Goal: Task Accomplishment & Management: Manage account settings

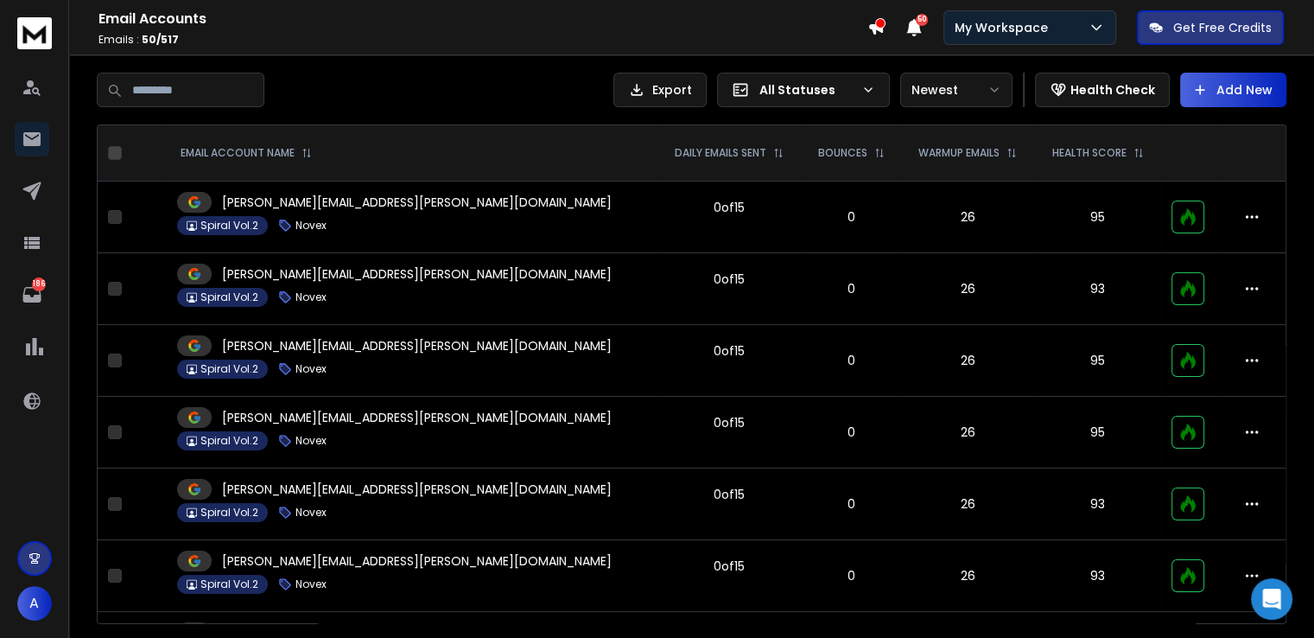
click at [982, 21] on p "My Workspace" at bounding box center [1005, 27] width 100 height 17
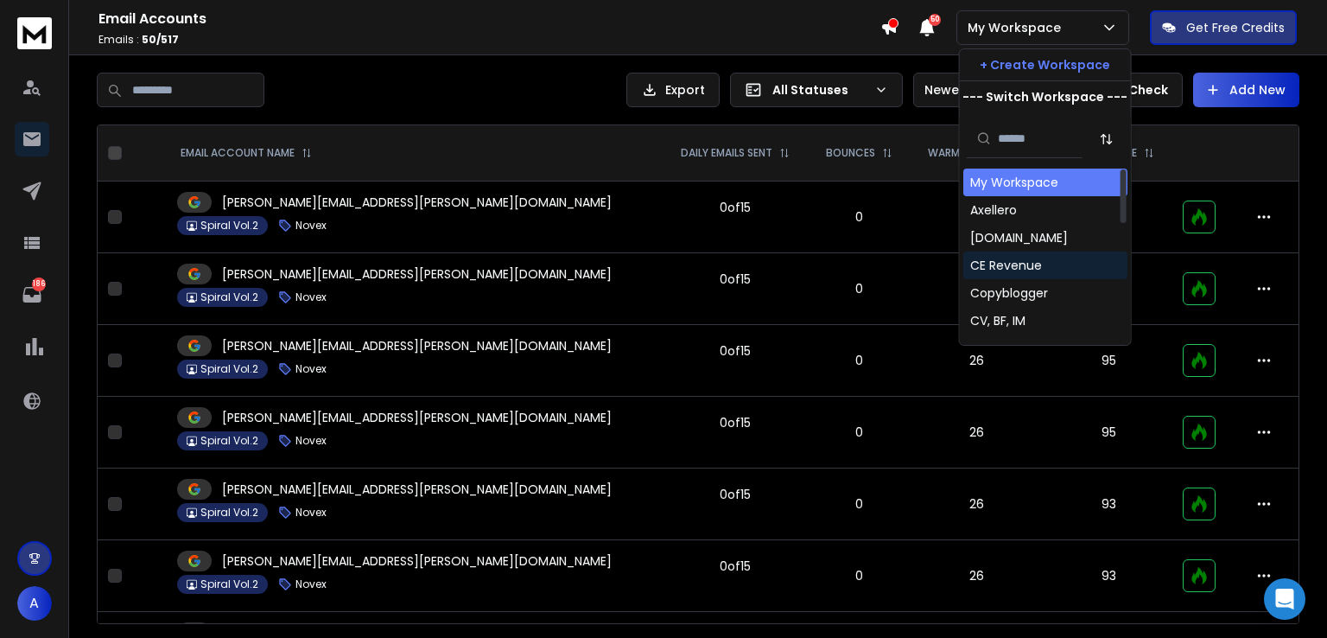
click at [1007, 257] on div "CE Revenue" at bounding box center [1006, 265] width 72 height 17
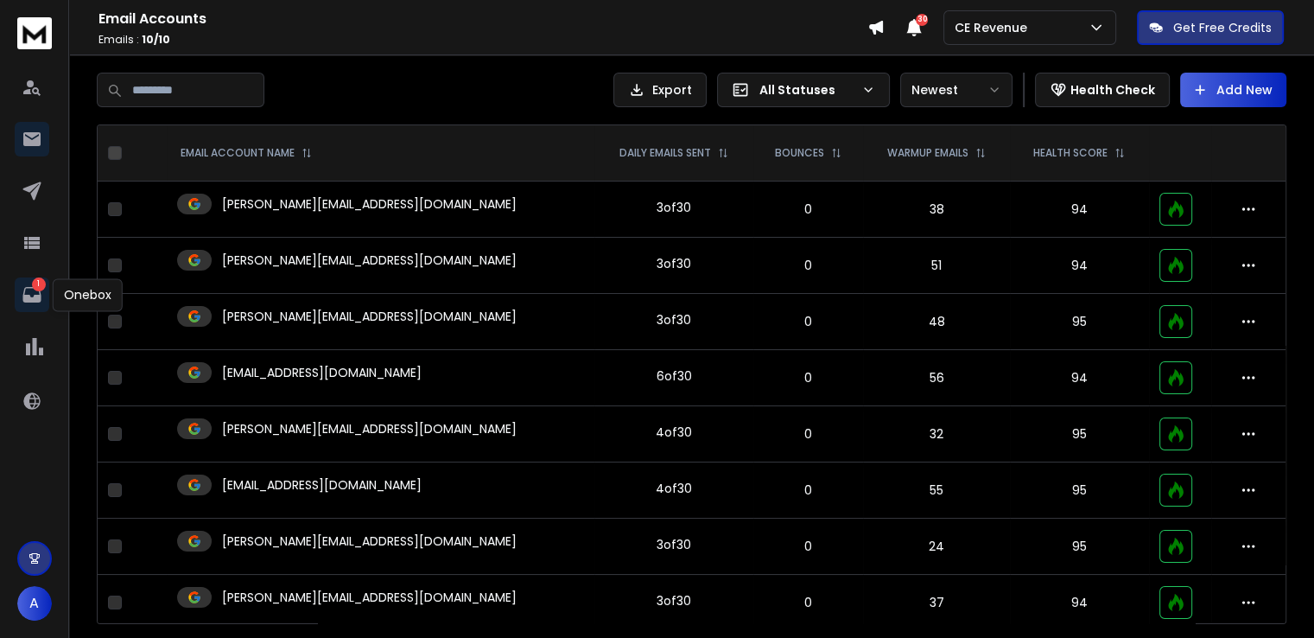
click at [28, 285] on icon at bounding box center [32, 294] width 21 height 21
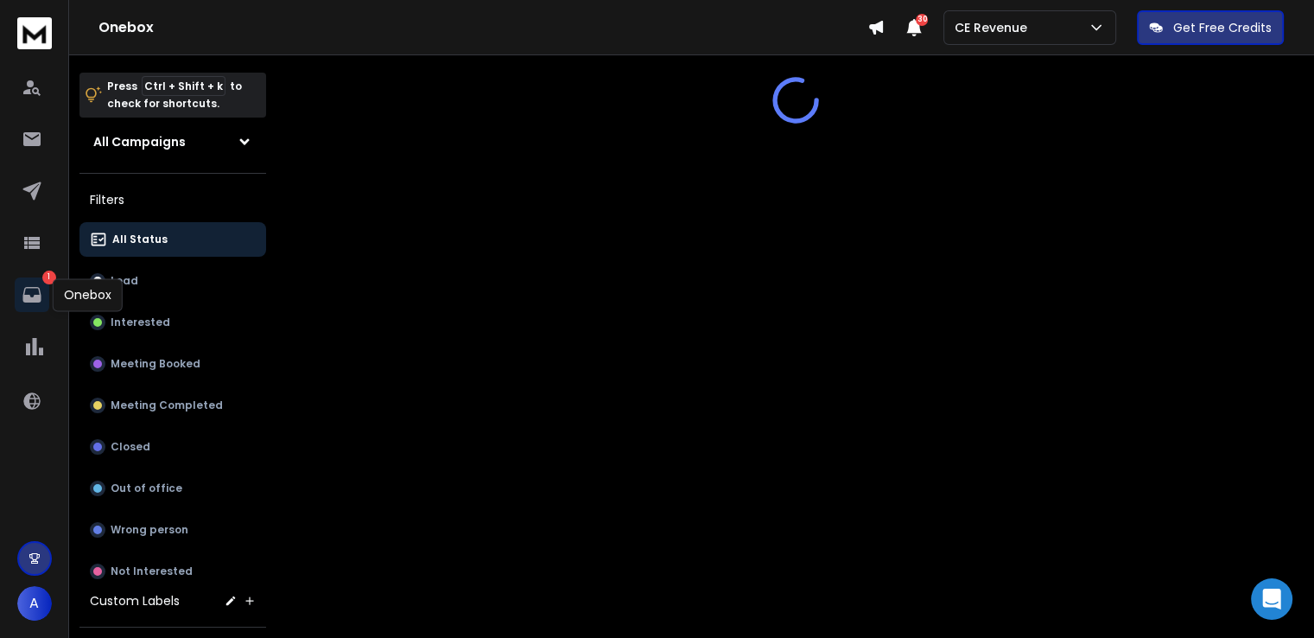
click at [28, 285] on icon at bounding box center [32, 294] width 21 height 21
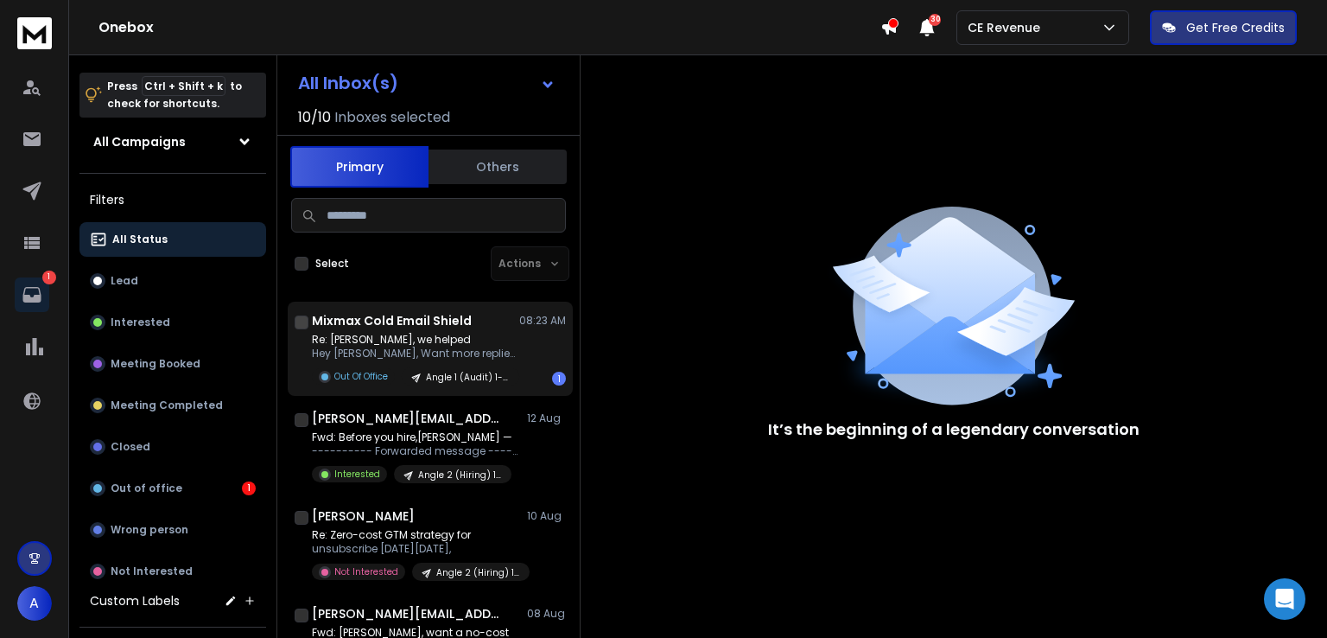
click at [523, 331] on div "Mixmax Cold Email Shield 08:23 AM Re: Charlie, we helped Hey Mark, Want more re…" at bounding box center [439, 348] width 254 height 73
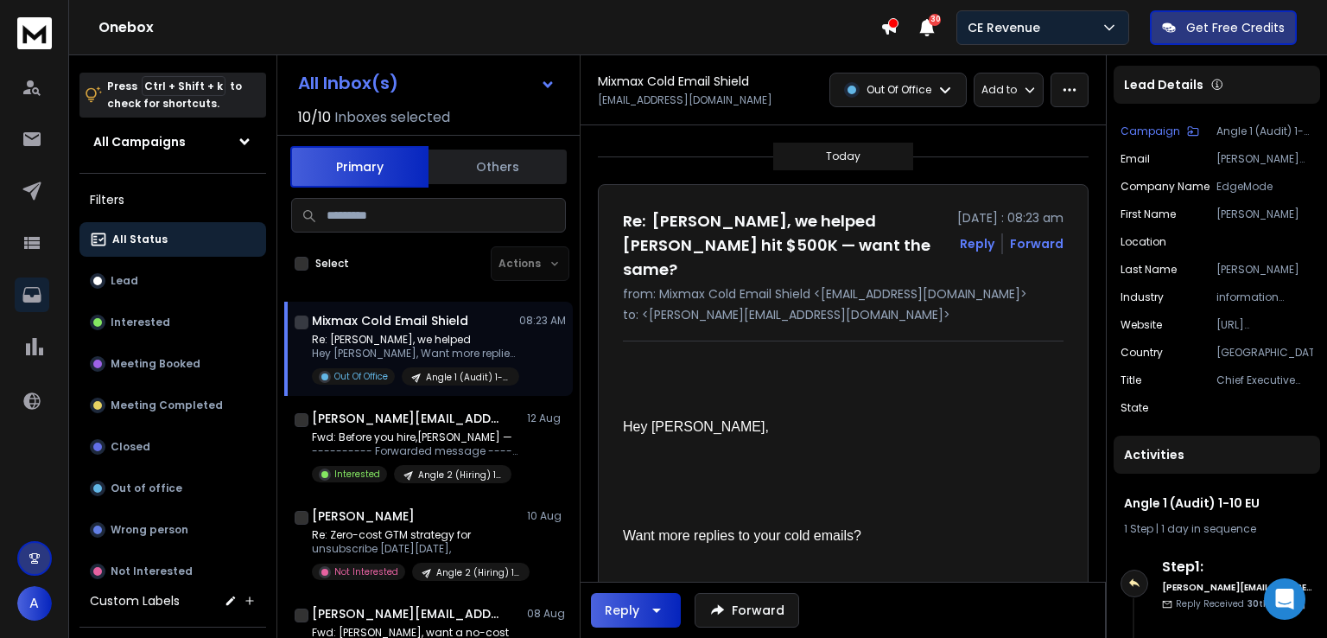
click at [1030, 23] on p "CE Revenue" at bounding box center [1007, 27] width 79 height 17
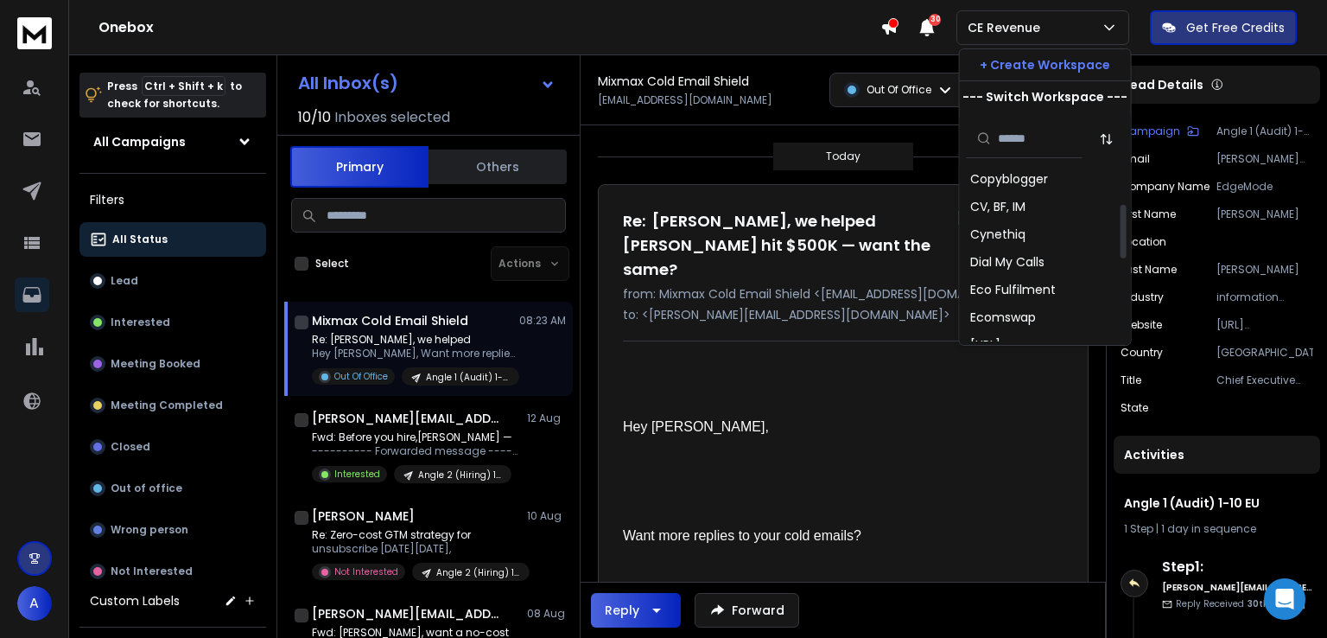
scroll to position [123, 0]
drag, startPoint x: 1126, startPoint y: 201, endPoint x: 1132, endPoint y: 239, distance: 38.5
click at [1127, 239] on div at bounding box center [1124, 234] width 6 height 54
click at [1054, 337] on div "[URL]" at bounding box center [1045, 336] width 164 height 28
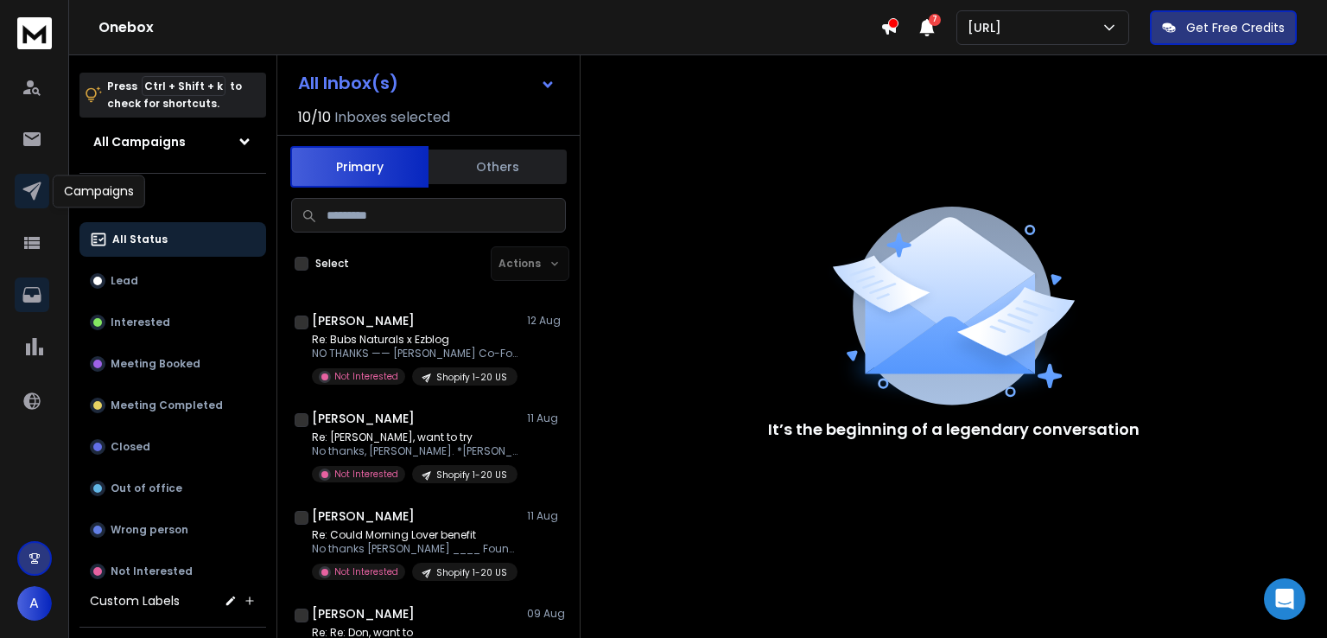
click at [28, 188] on icon at bounding box center [31, 190] width 18 height 18
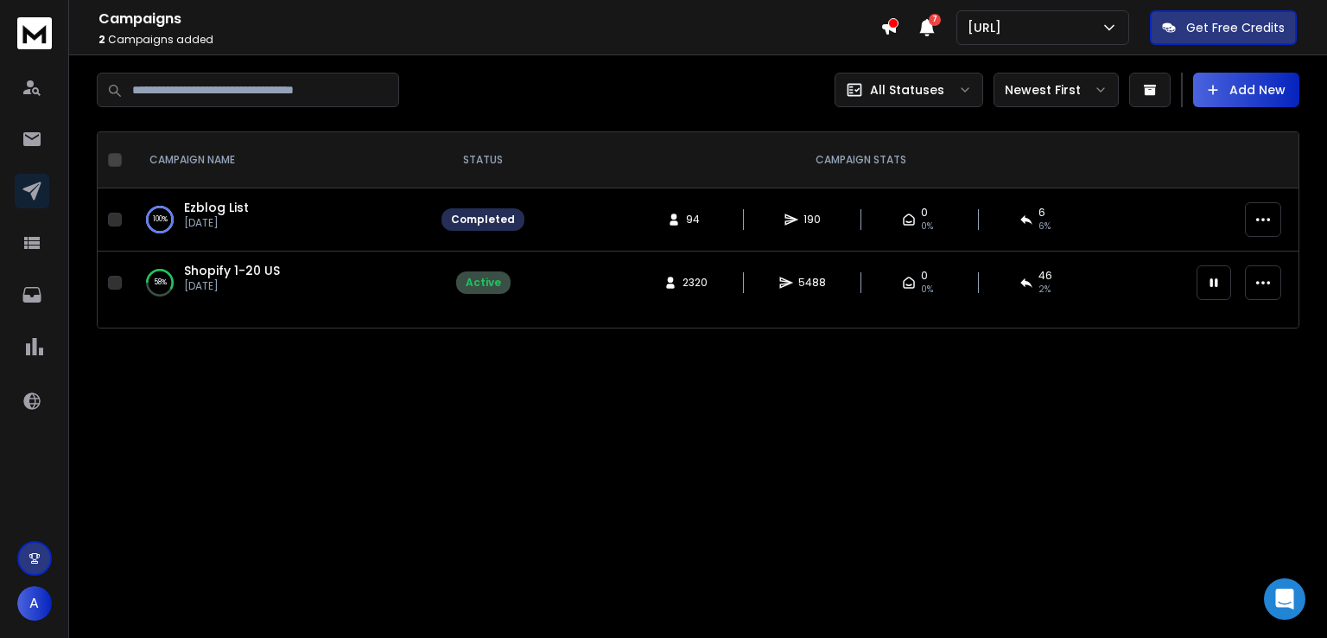
click at [363, 282] on div "58 % Shopify 1-20 US 2 months ago" at bounding box center [280, 282] width 268 height 41
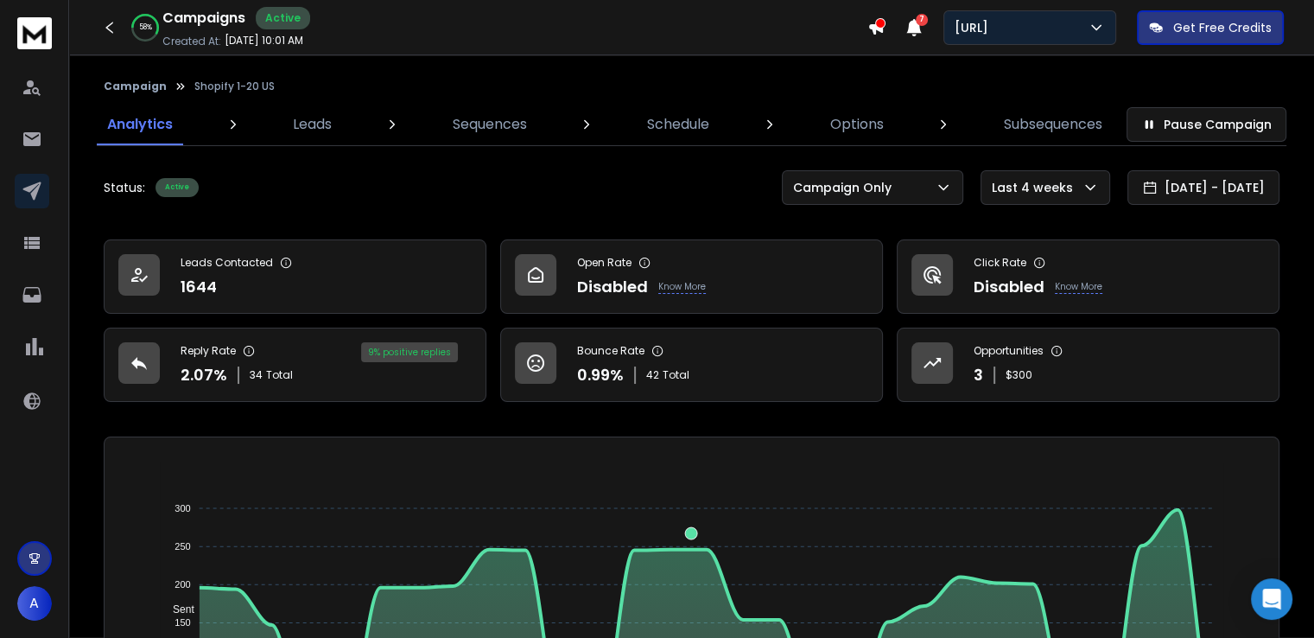
click at [1038, 22] on div "[URL]" at bounding box center [1030, 27] width 150 height 17
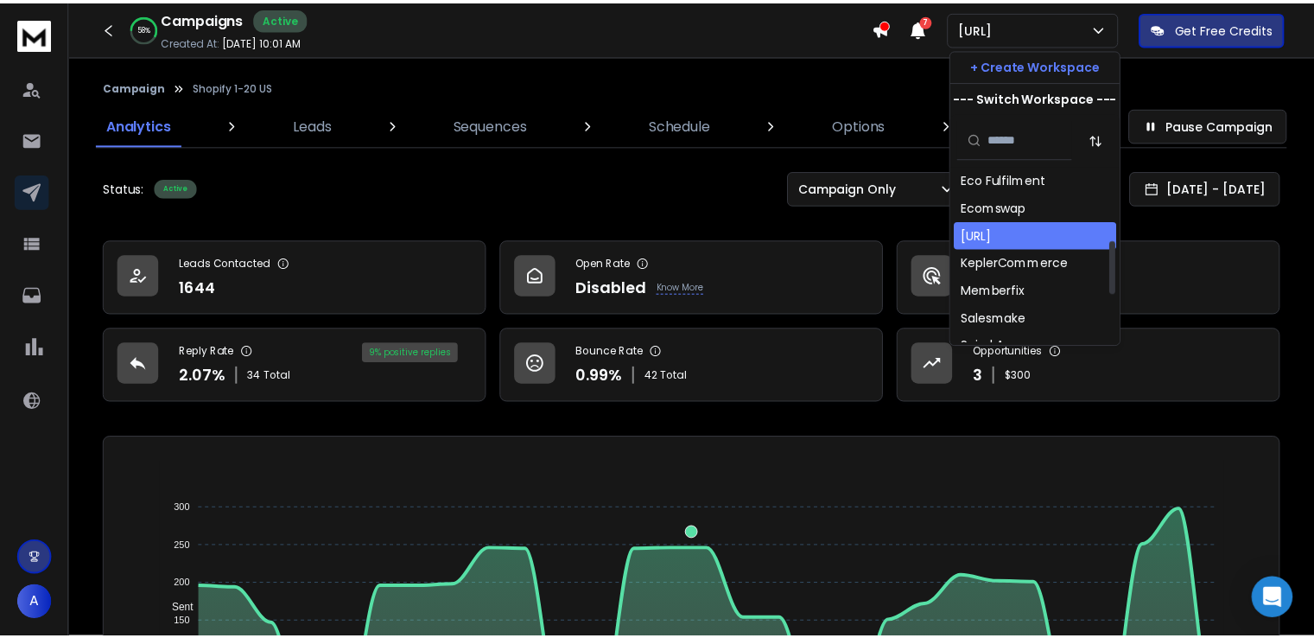
scroll to position [241, 0]
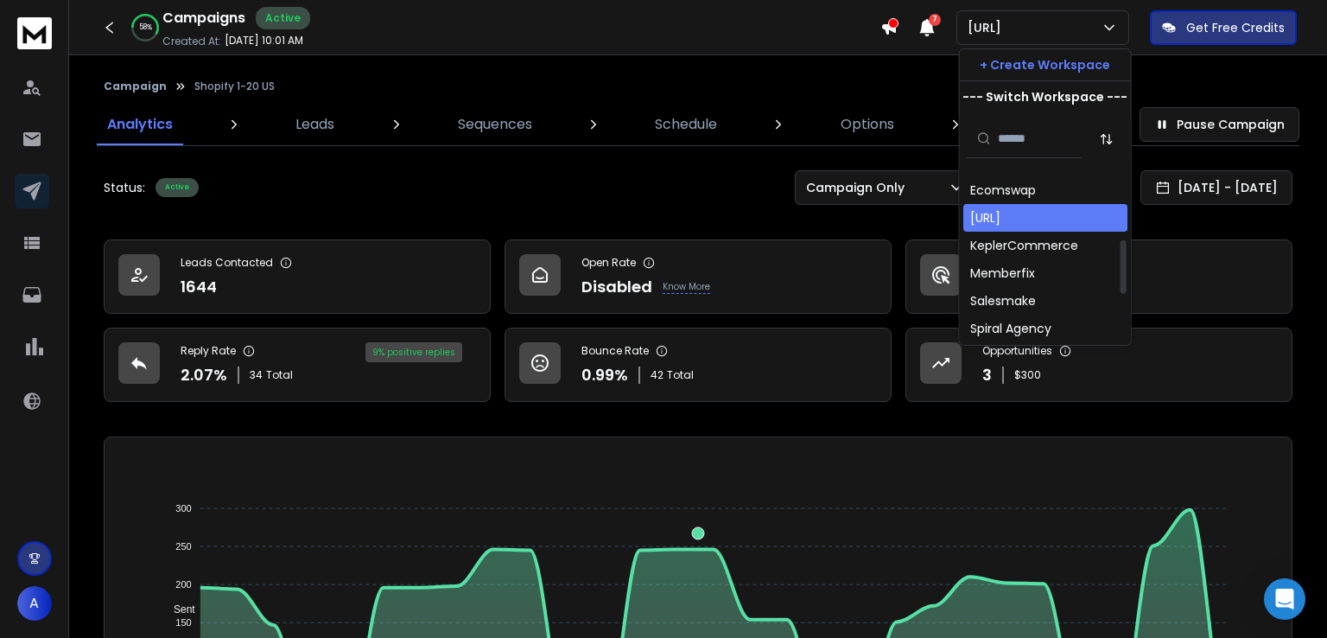
drag, startPoint x: 1122, startPoint y: 183, endPoint x: 1121, endPoint y: 257, distance: 74.3
click at [1121, 257] on div at bounding box center [1124, 267] width 6 height 54
click at [1092, 241] on div "KeplerCommerce" at bounding box center [1045, 246] width 164 height 28
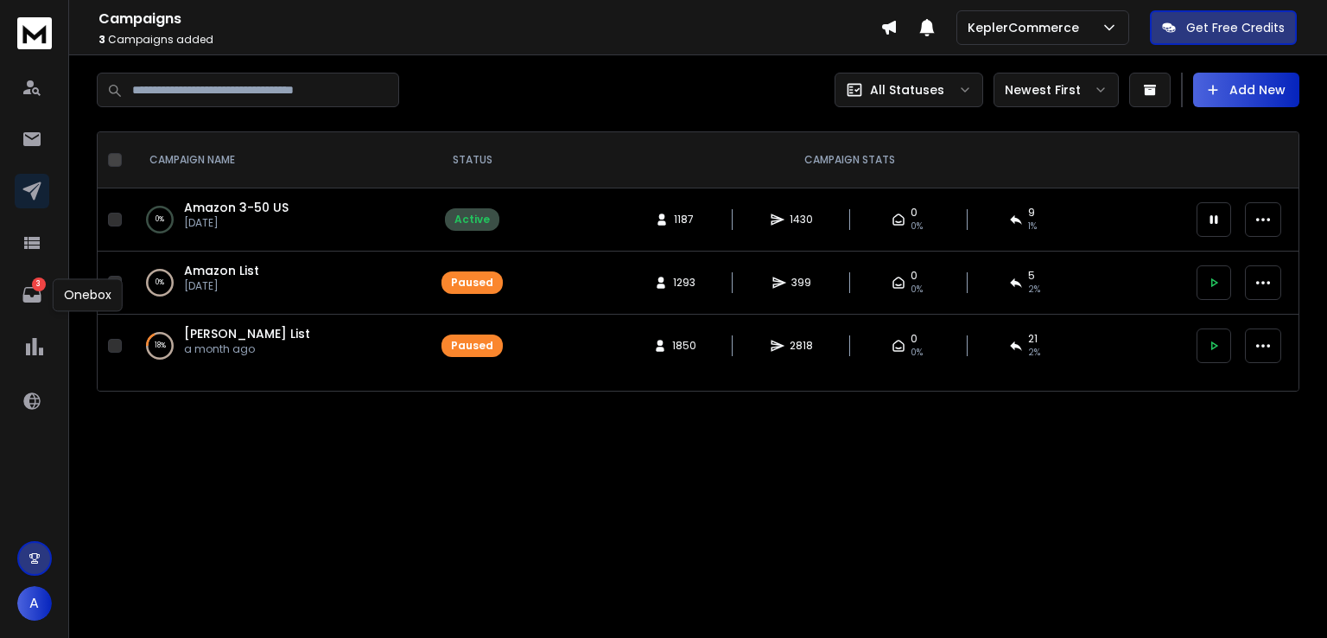
click at [28, 292] on icon at bounding box center [32, 294] width 21 height 21
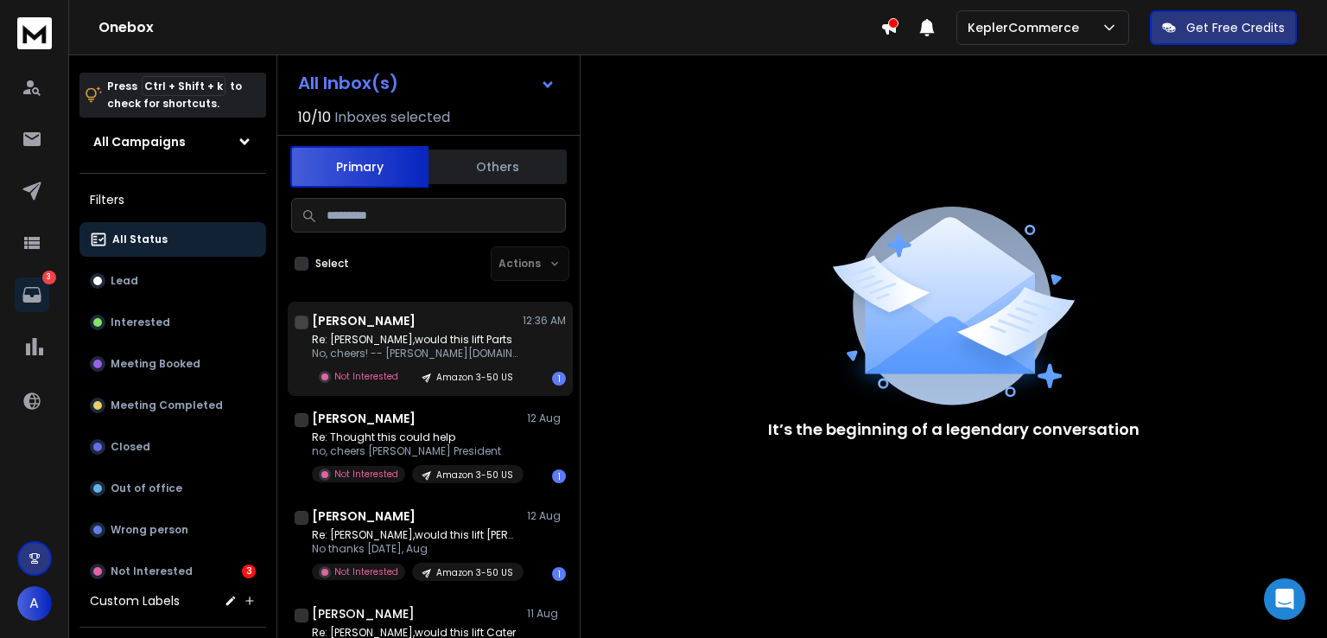
click at [435, 304] on div "Ryan Anderson 12:36 AM Re: Ryan,would this lift Parts No, cheers! -- Ryan Parts…" at bounding box center [430, 349] width 285 height 94
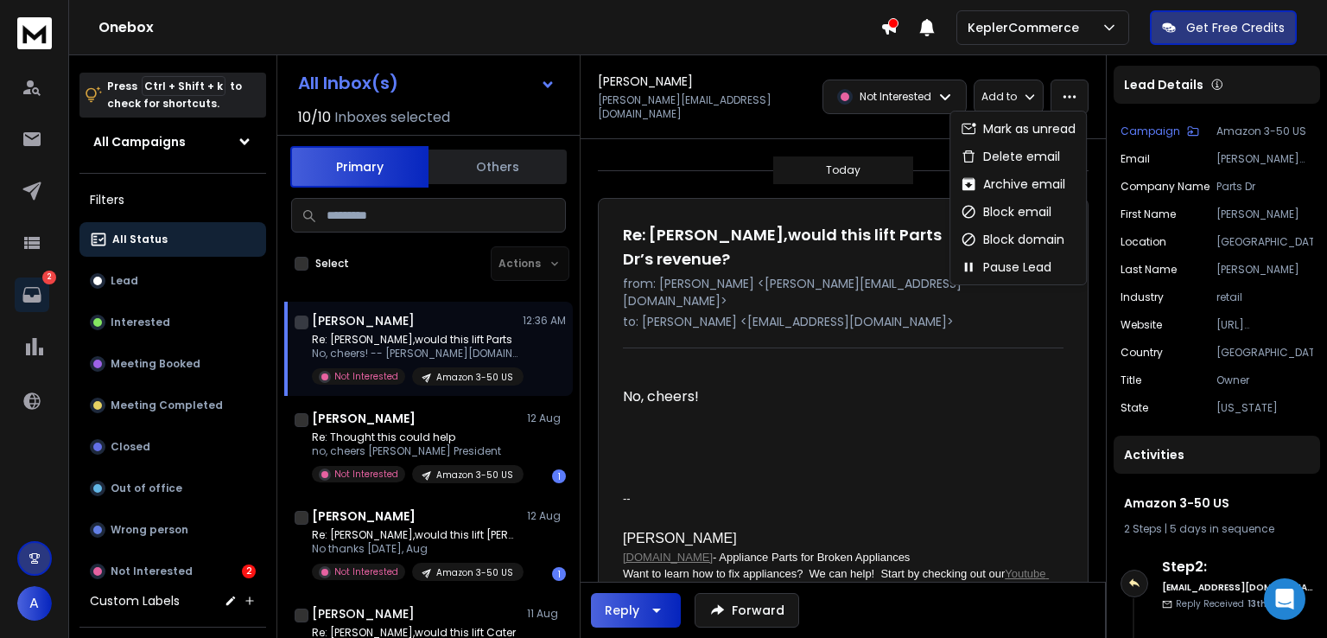
click at [1064, 80] on button "button" at bounding box center [1070, 96] width 38 height 35
click at [1038, 205] on div "Block email" at bounding box center [1006, 211] width 91 height 17
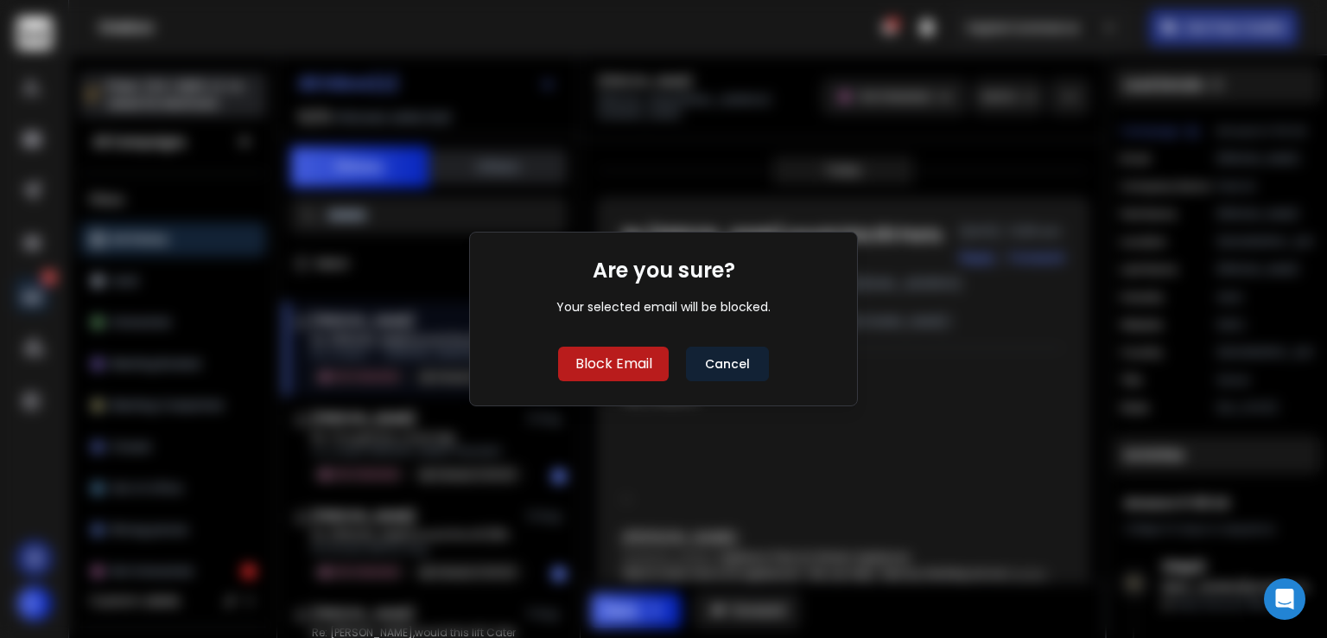
click at [575, 364] on button "Block Email" at bounding box center [613, 363] width 111 height 35
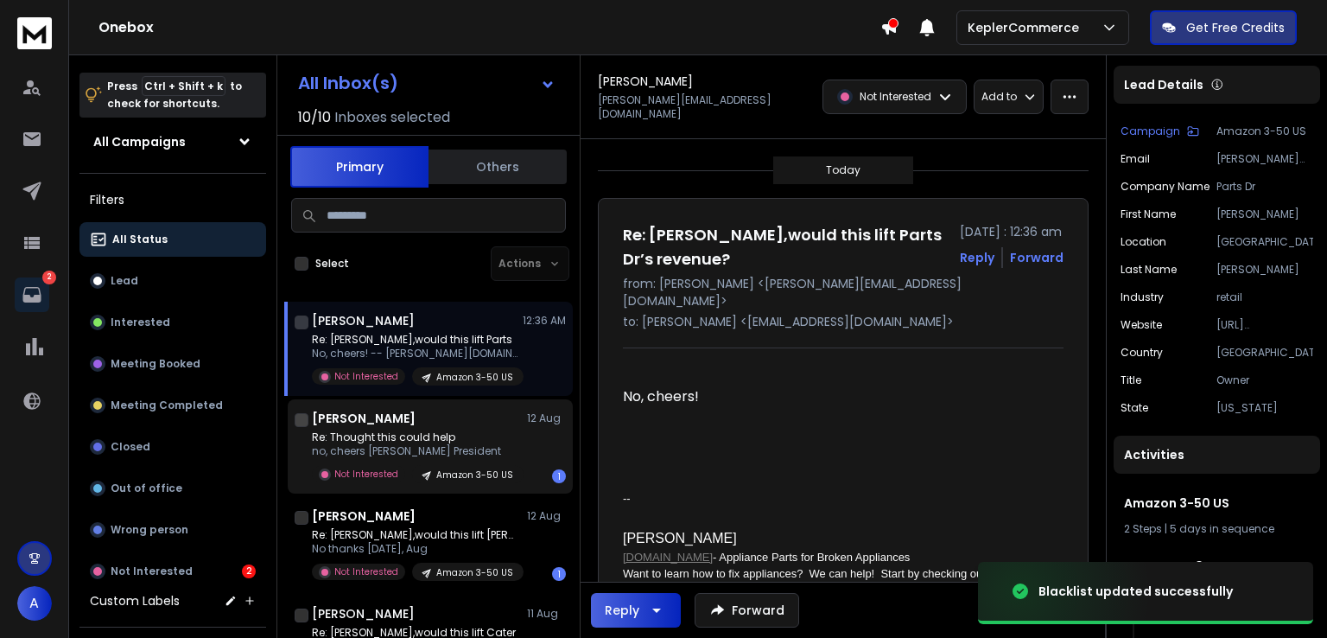
click at [492, 428] on div "Richard McAllister 12 Aug Re: Thought this could help no, cheers Richard McAlli…" at bounding box center [439, 446] width 254 height 73
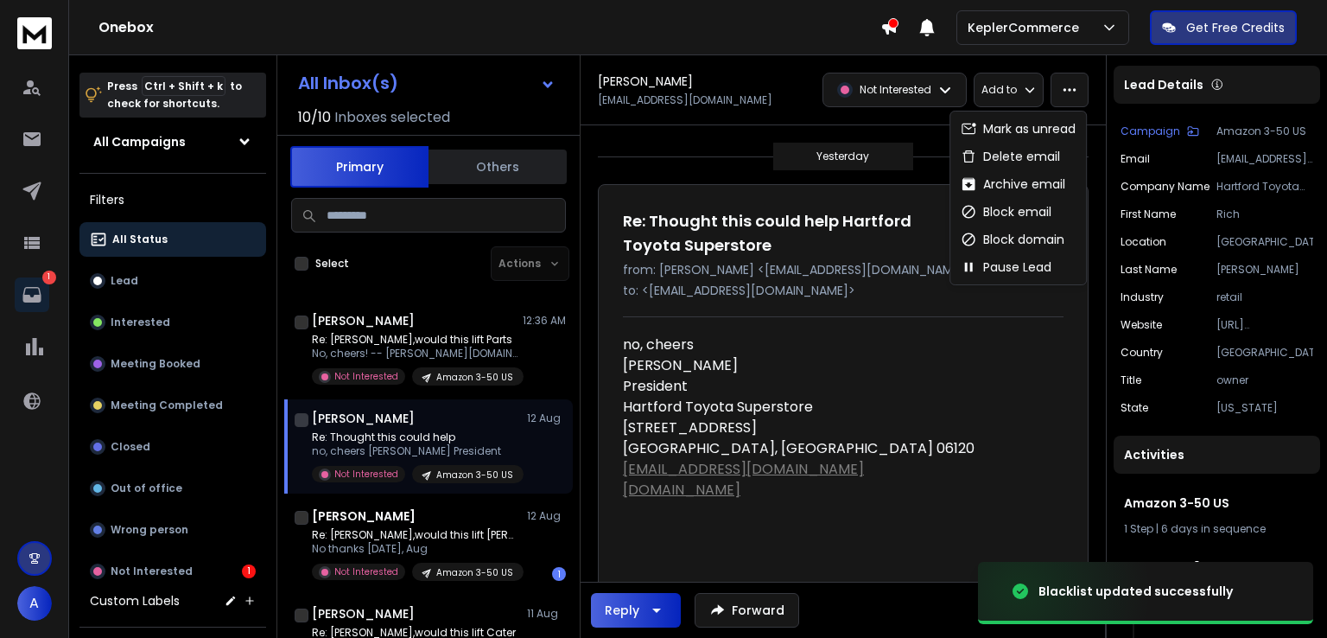
click at [1071, 92] on icon "button" at bounding box center [1070, 90] width 16 height 16
click at [1034, 204] on div "Block email" at bounding box center [1006, 211] width 91 height 17
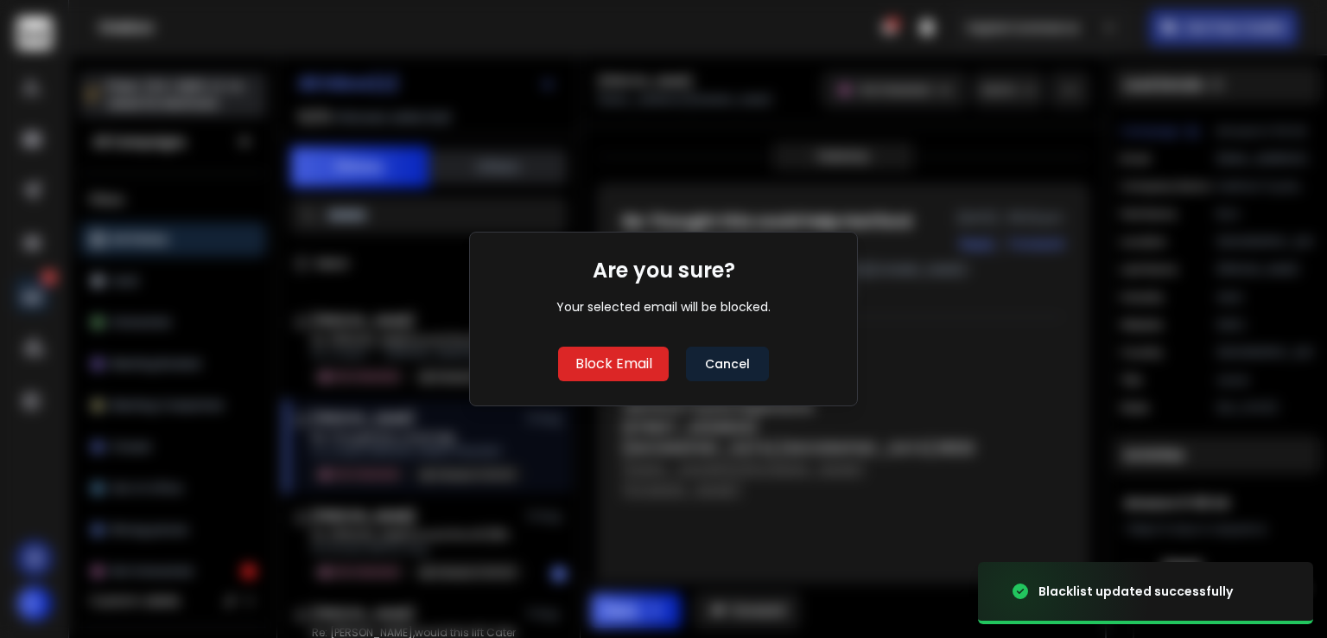
drag, startPoint x: 622, startPoint y: 362, endPoint x: 584, endPoint y: 417, distance: 67.1
click at [622, 364] on button "Block Email" at bounding box center [613, 363] width 111 height 35
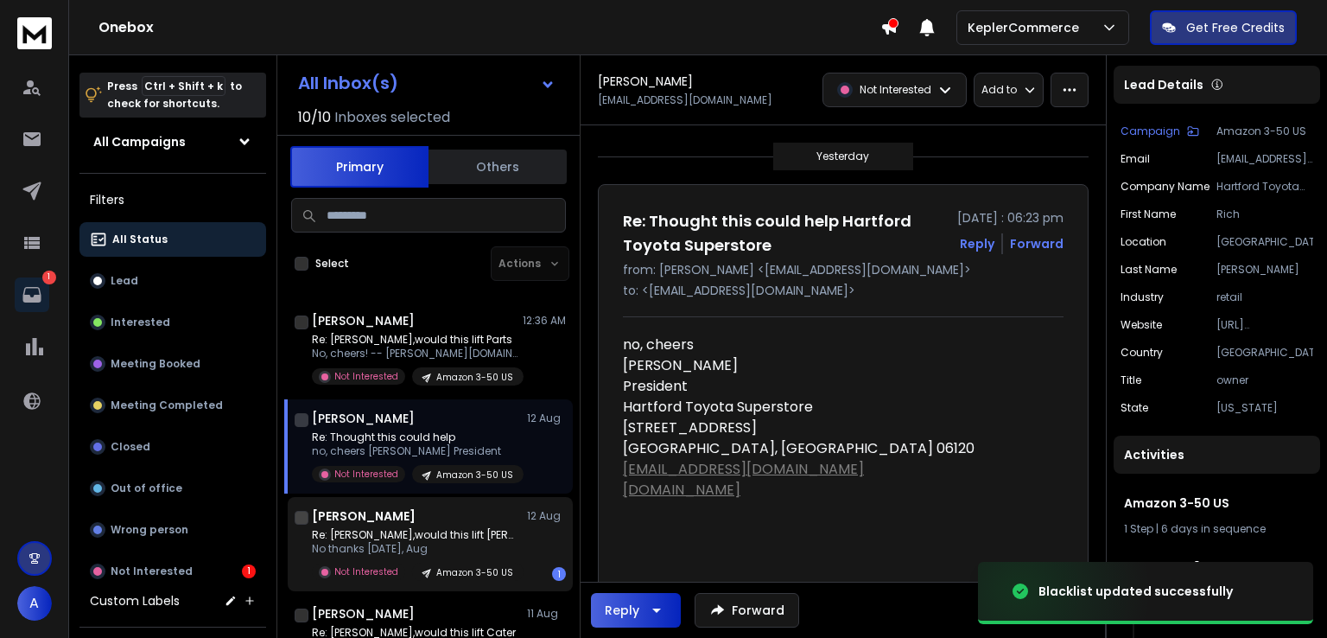
click at [506, 528] on p "Re: Kevin,would this lift Walker" at bounding box center [415, 535] width 207 height 14
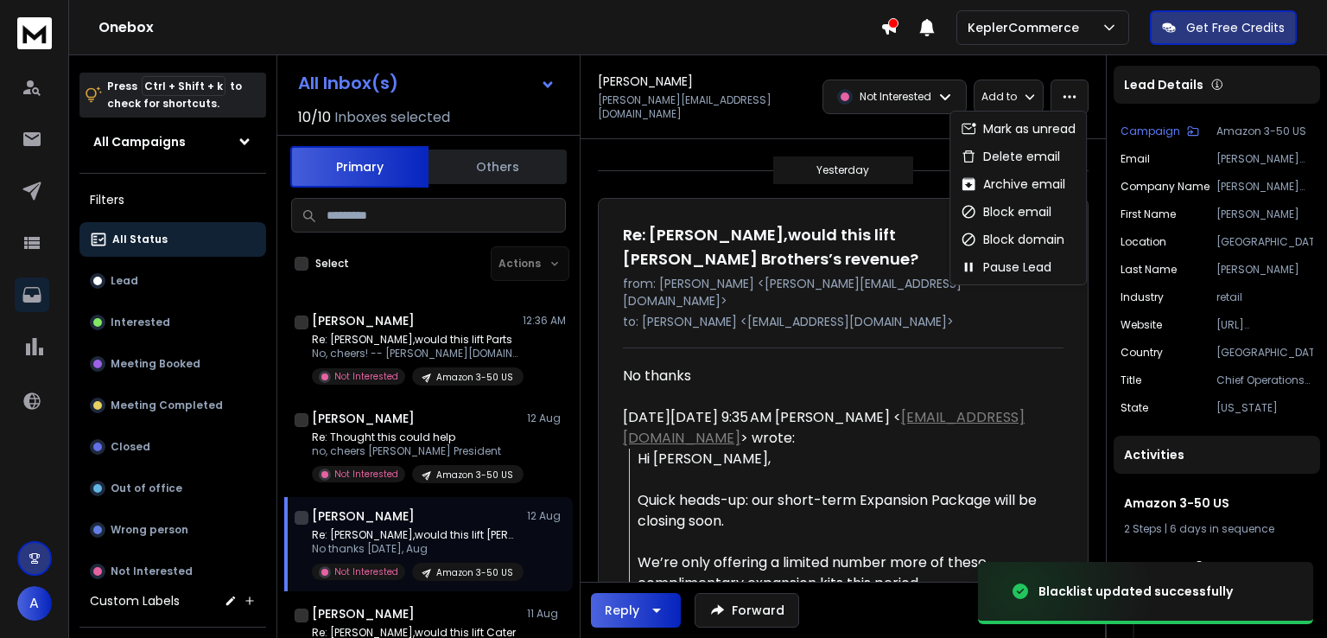
click at [1057, 97] on button "button" at bounding box center [1070, 96] width 38 height 35
click at [1044, 219] on div "Block email" at bounding box center [1006, 211] width 91 height 17
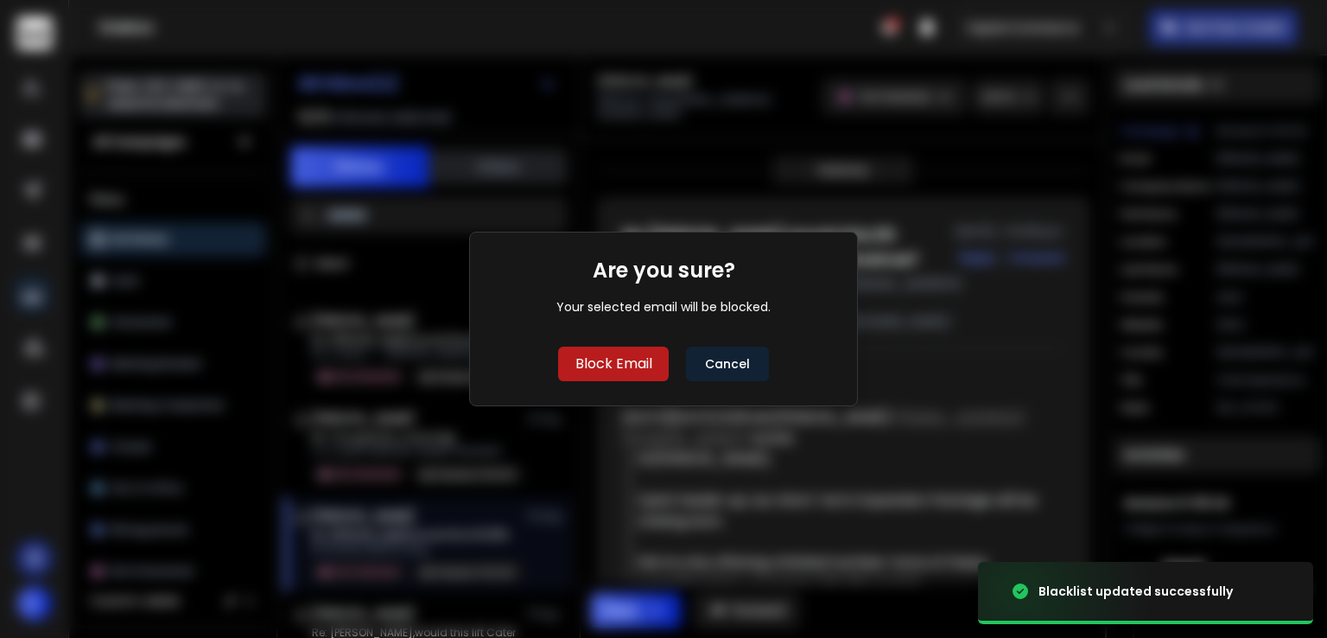
click at [647, 369] on button "Block Email" at bounding box center [613, 363] width 111 height 35
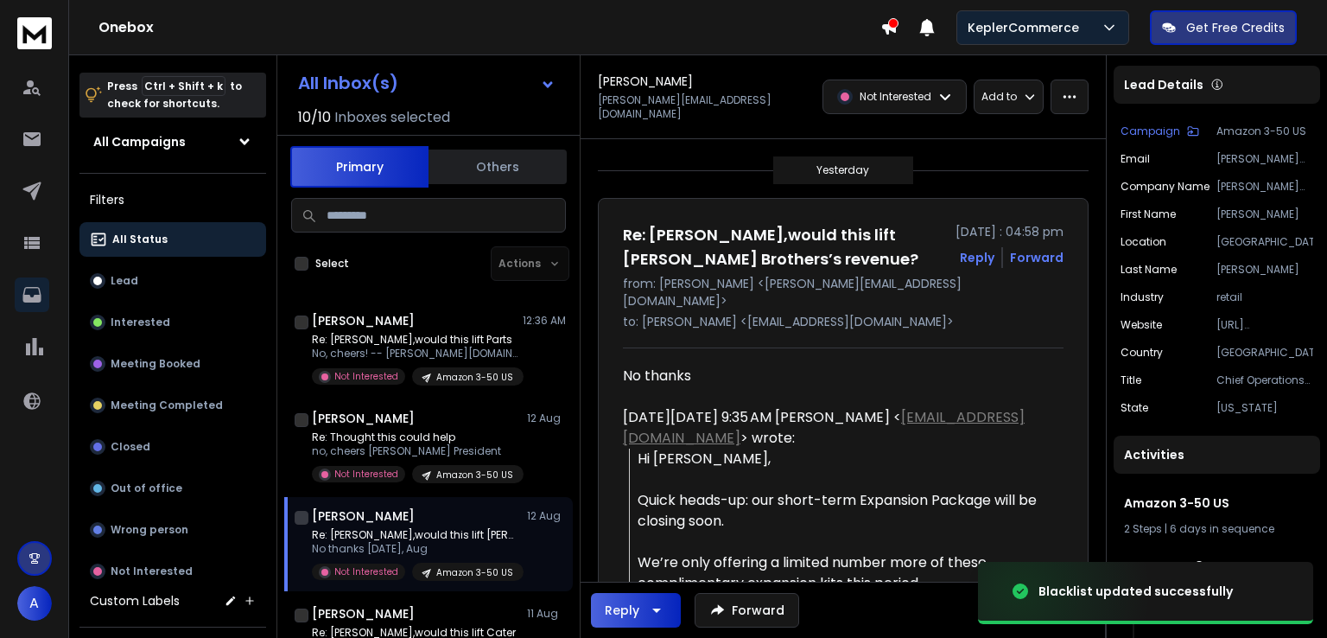
click at [1061, 13] on button "KeplerCommerce" at bounding box center [1042, 27] width 173 height 35
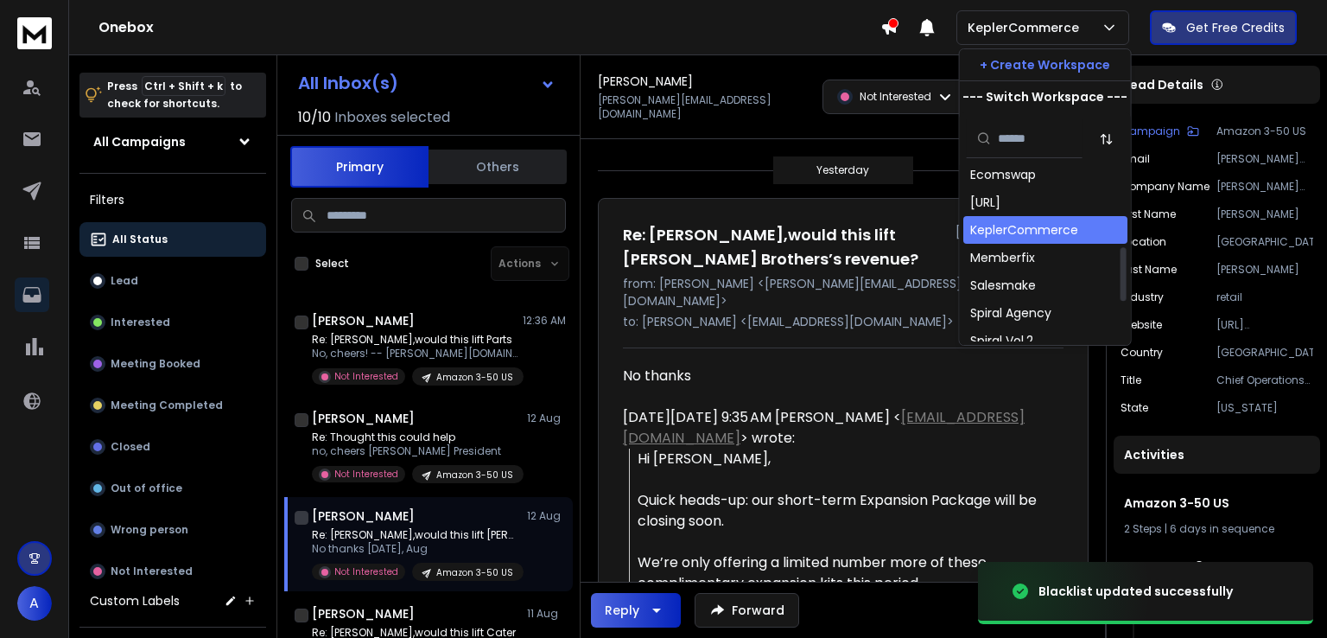
scroll to position [259, 0]
drag, startPoint x: 1123, startPoint y: 185, endPoint x: 1140, endPoint y: 261, distance: 77.8
click at [1127, 261] on div at bounding box center [1124, 274] width 6 height 54
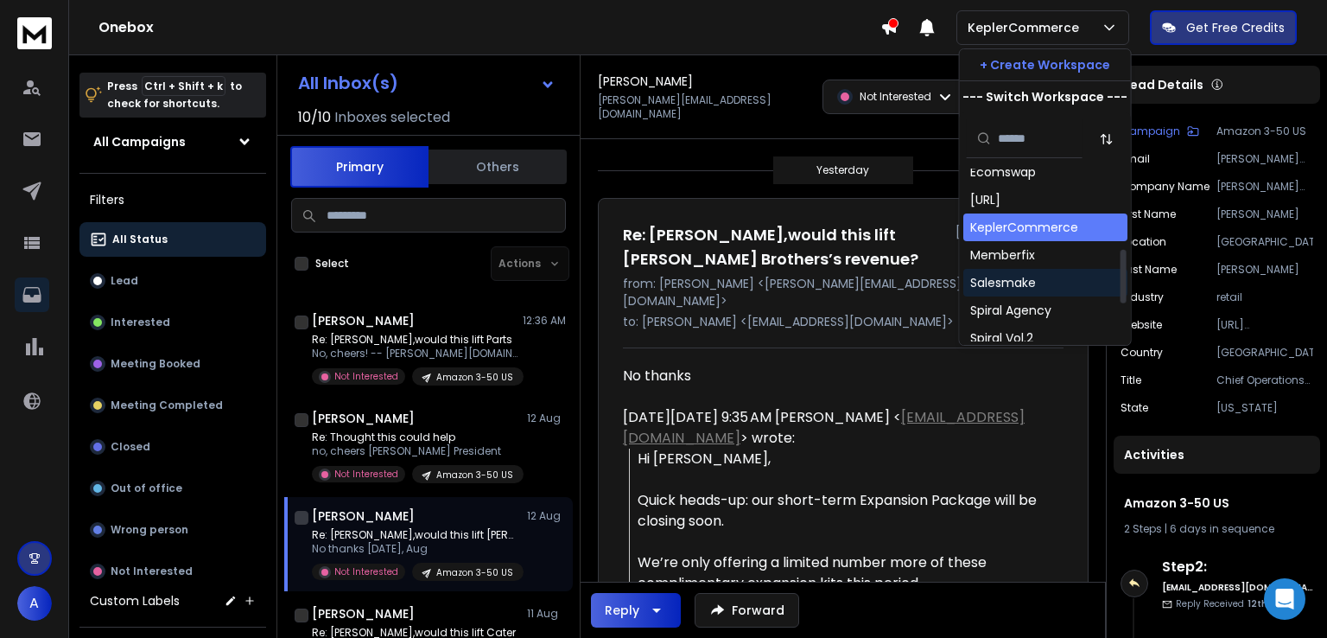
click at [1126, 311] on div "My Workspace Axellero Brons.io CE Revenue Copyblogger CV, BF, IM Cynethiq Dial …" at bounding box center [1045, 254] width 164 height 173
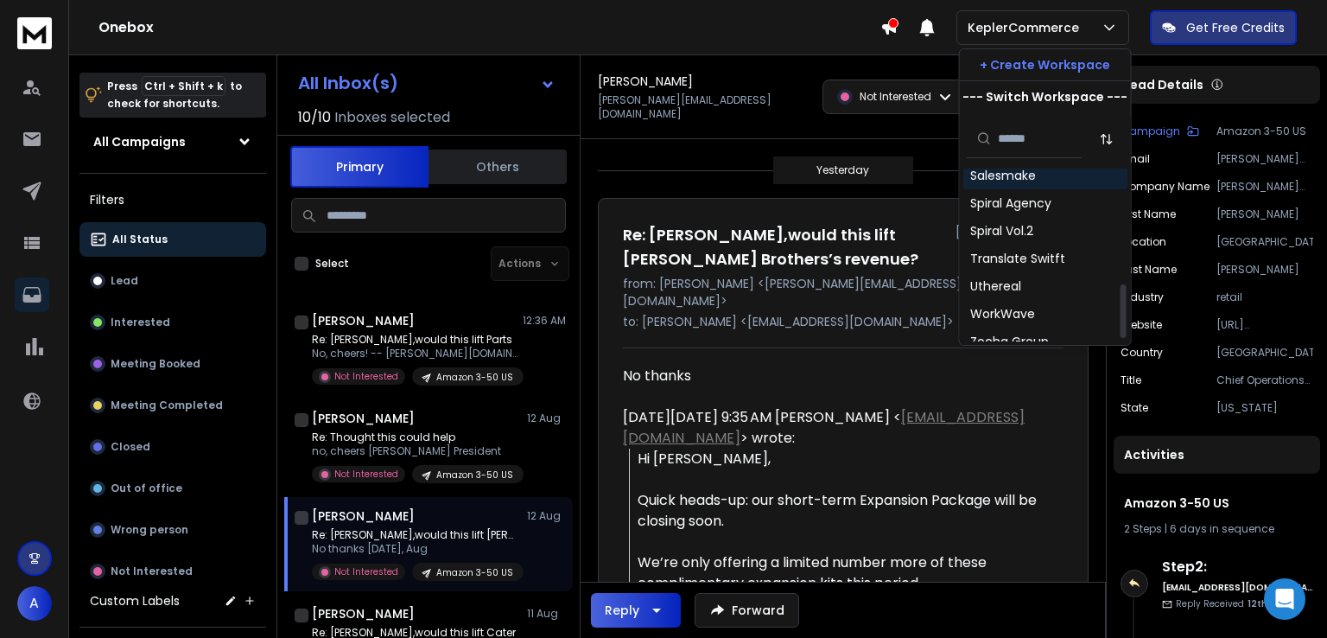
scroll to position [375, 0]
drag, startPoint x: 1124, startPoint y: 284, endPoint x: 1127, endPoint y: 321, distance: 36.4
click at [1127, 321] on div at bounding box center [1124, 311] width 6 height 54
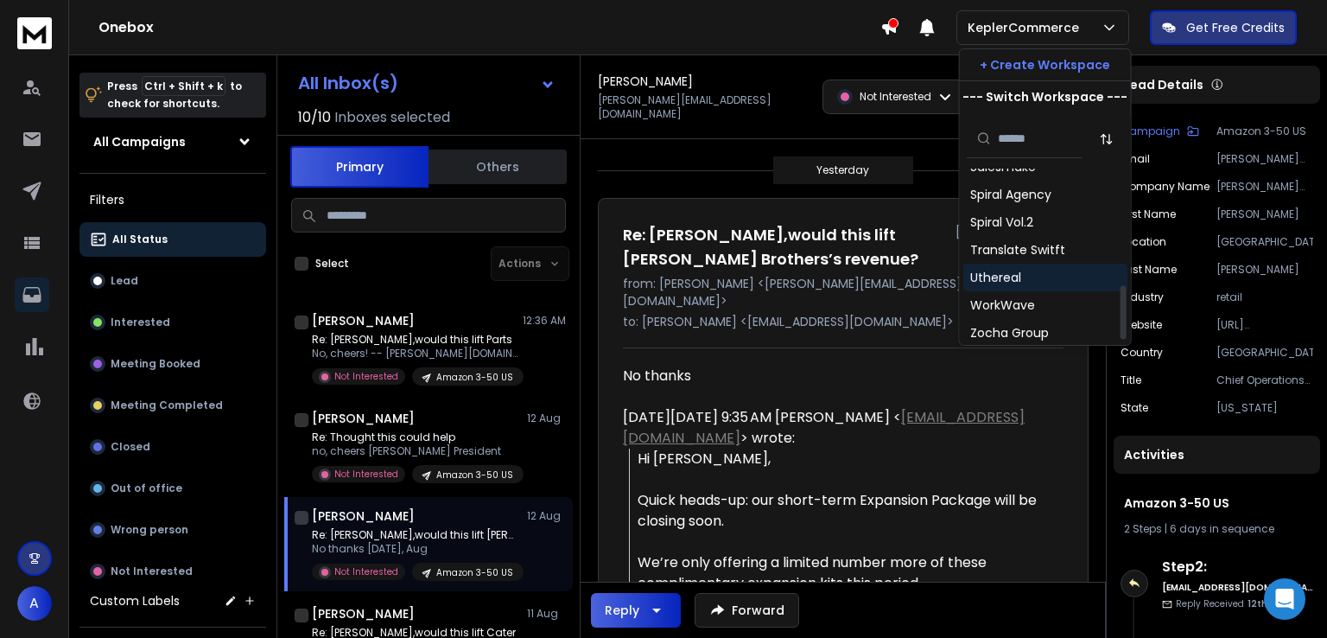
click at [1087, 272] on div "Uthereal" at bounding box center [1045, 278] width 164 height 28
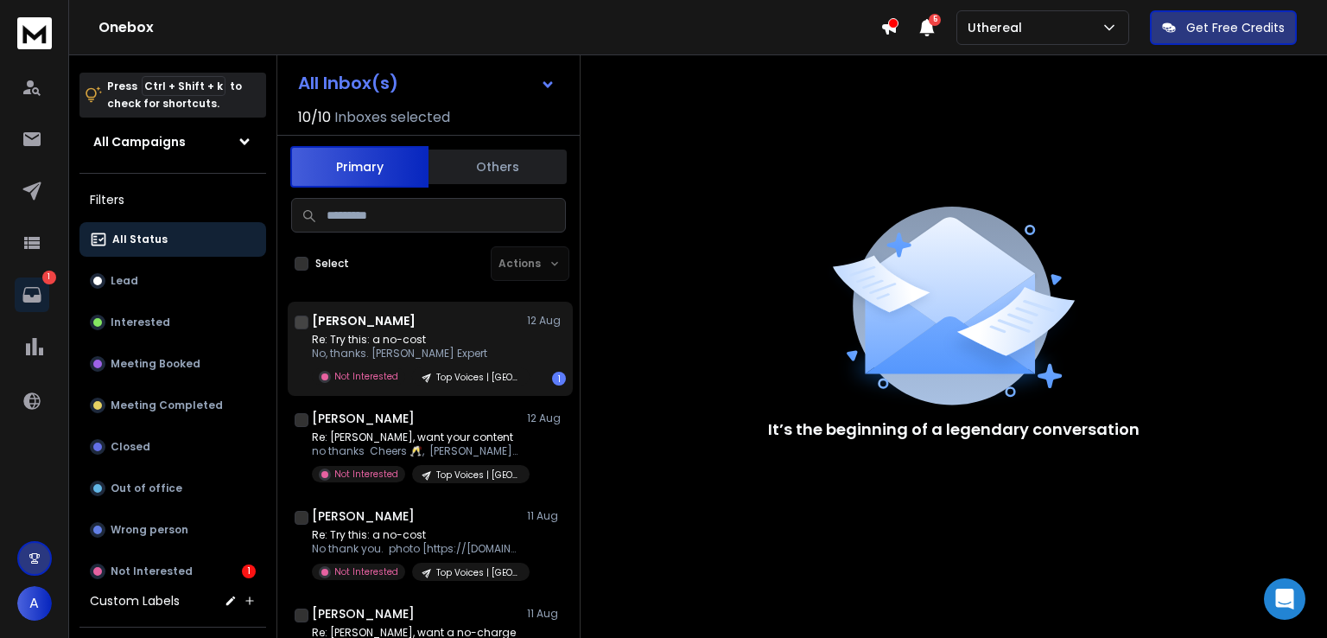
click at [498, 315] on div "[PERSON_NAME] [DATE]" at bounding box center [439, 320] width 254 height 17
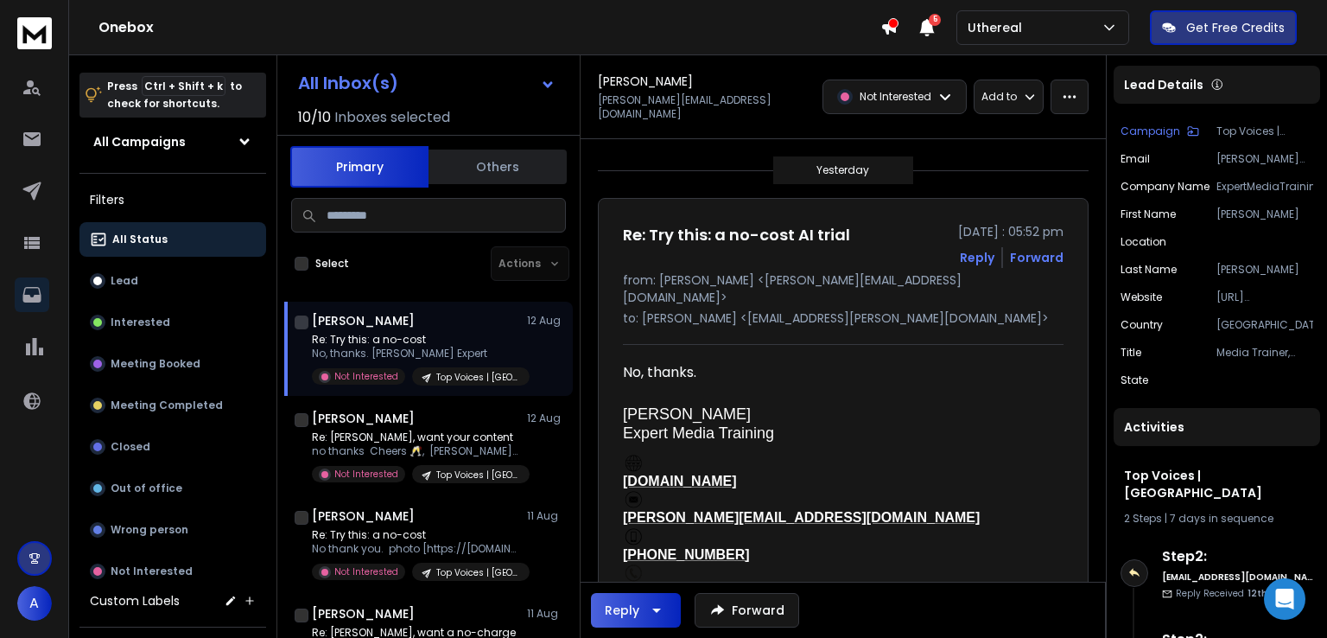
click at [1077, 80] on button "button" at bounding box center [1070, 96] width 38 height 35
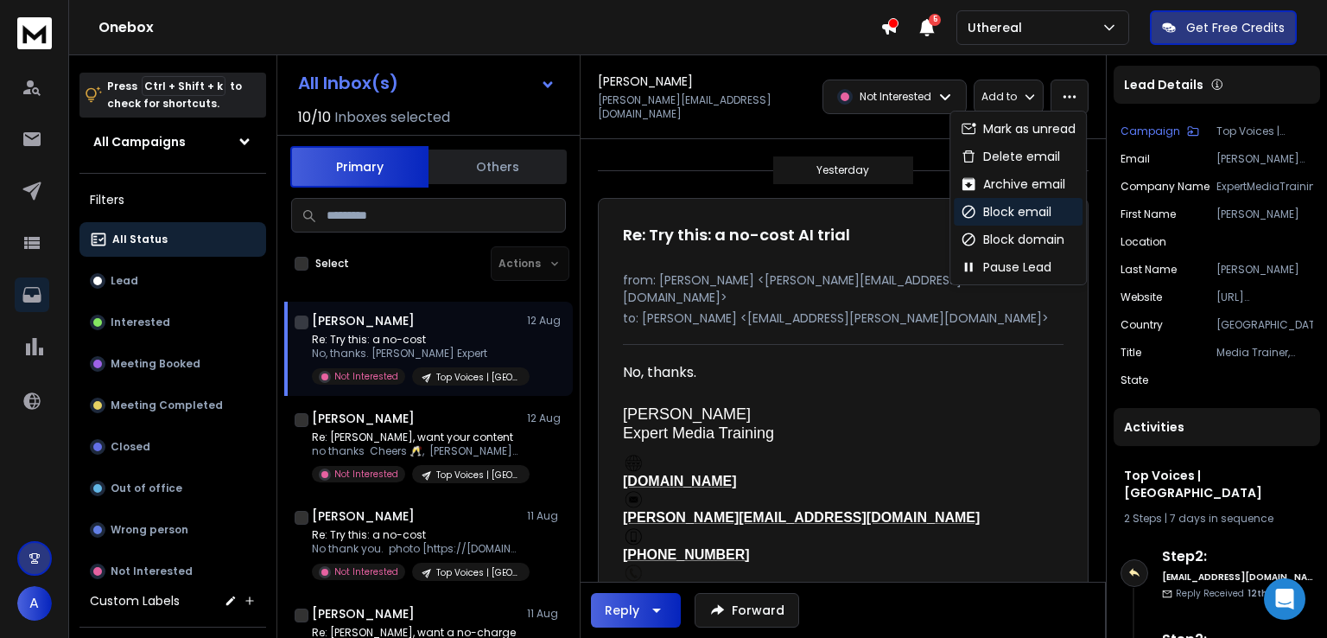
click at [1061, 206] on div "Block email" at bounding box center [1018, 212] width 129 height 28
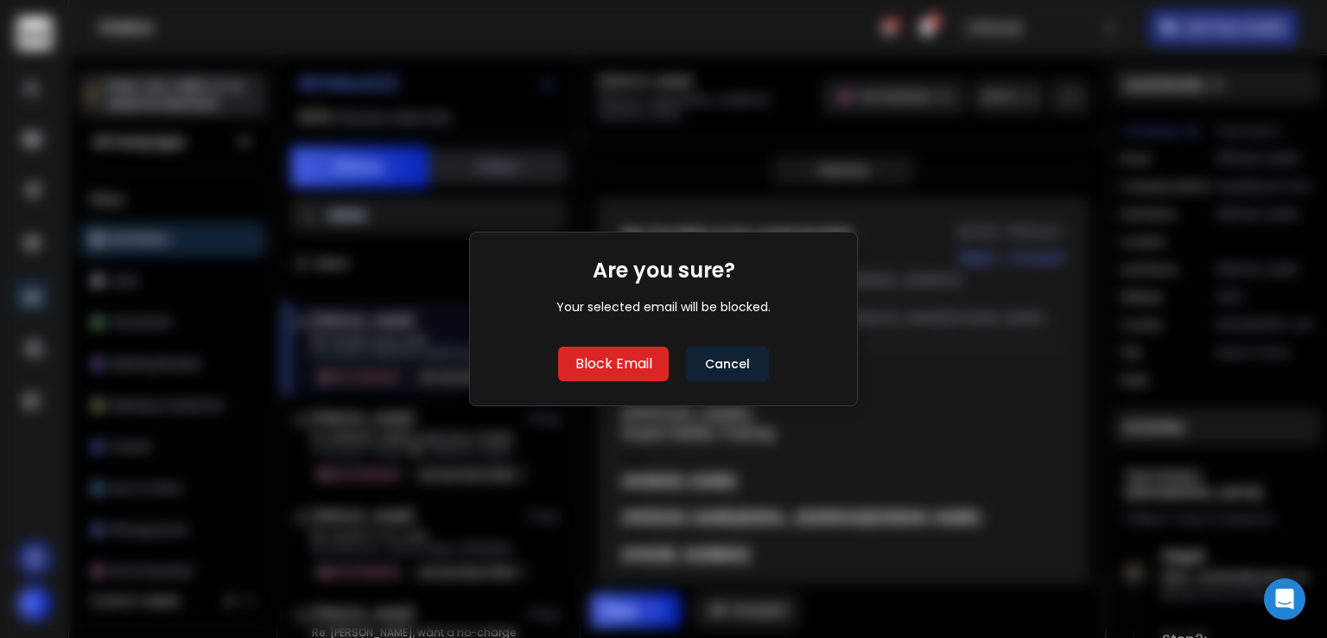
click at [613, 340] on div "Are you sure? Your selected email will be blocked. Block Email Cancel" at bounding box center [663, 319] width 339 height 124
drag, startPoint x: 608, startPoint y: 371, endPoint x: 550, endPoint y: 464, distance: 109.8
click at [608, 373] on button "Block Email" at bounding box center [613, 363] width 111 height 35
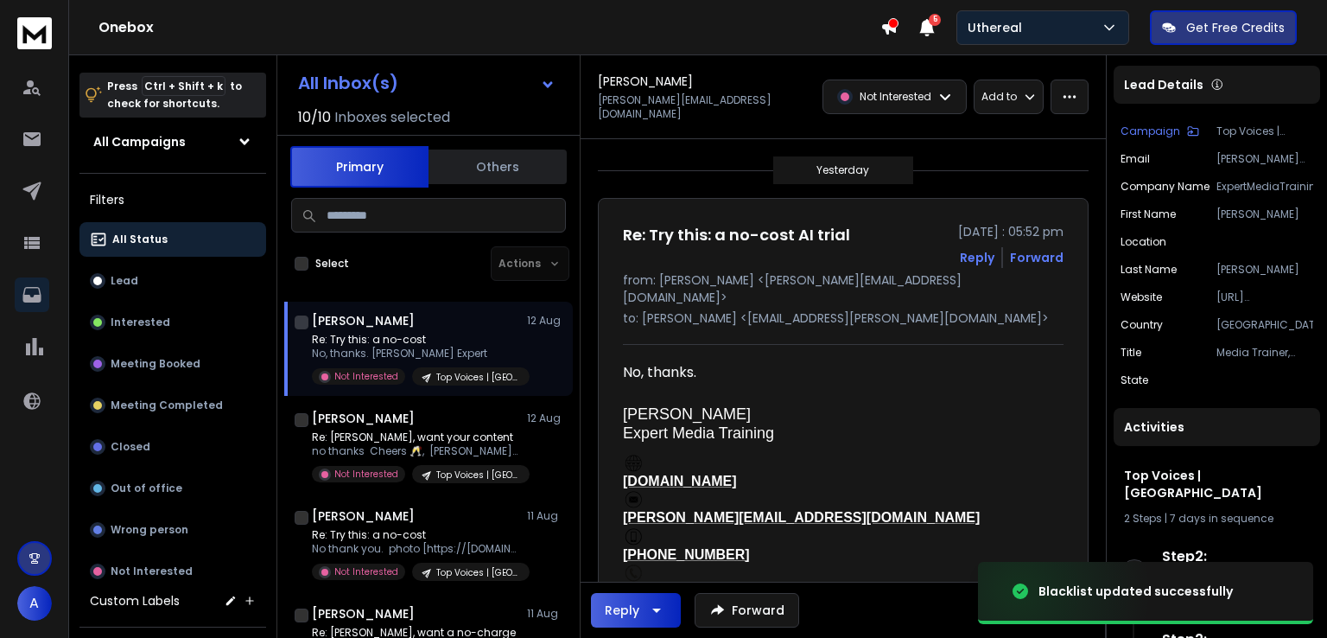
click at [1066, 24] on div "Uthereal" at bounding box center [1043, 27] width 150 height 17
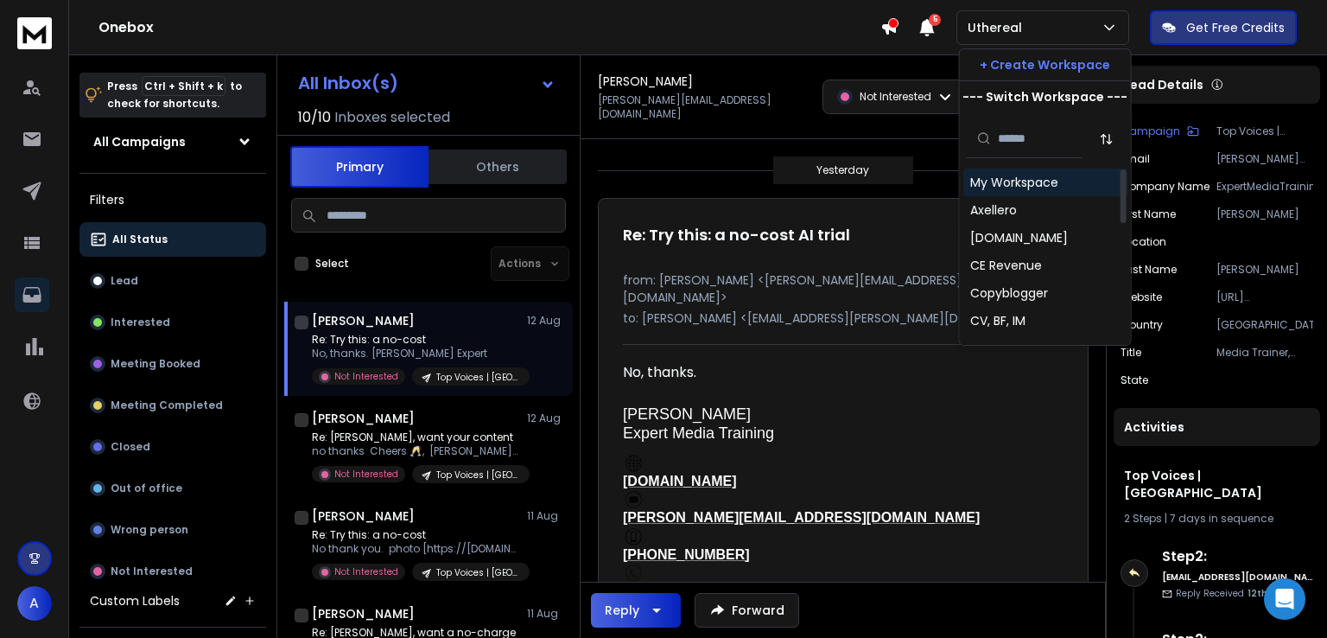
click at [998, 177] on div "My Workspace" at bounding box center [1014, 182] width 88 height 17
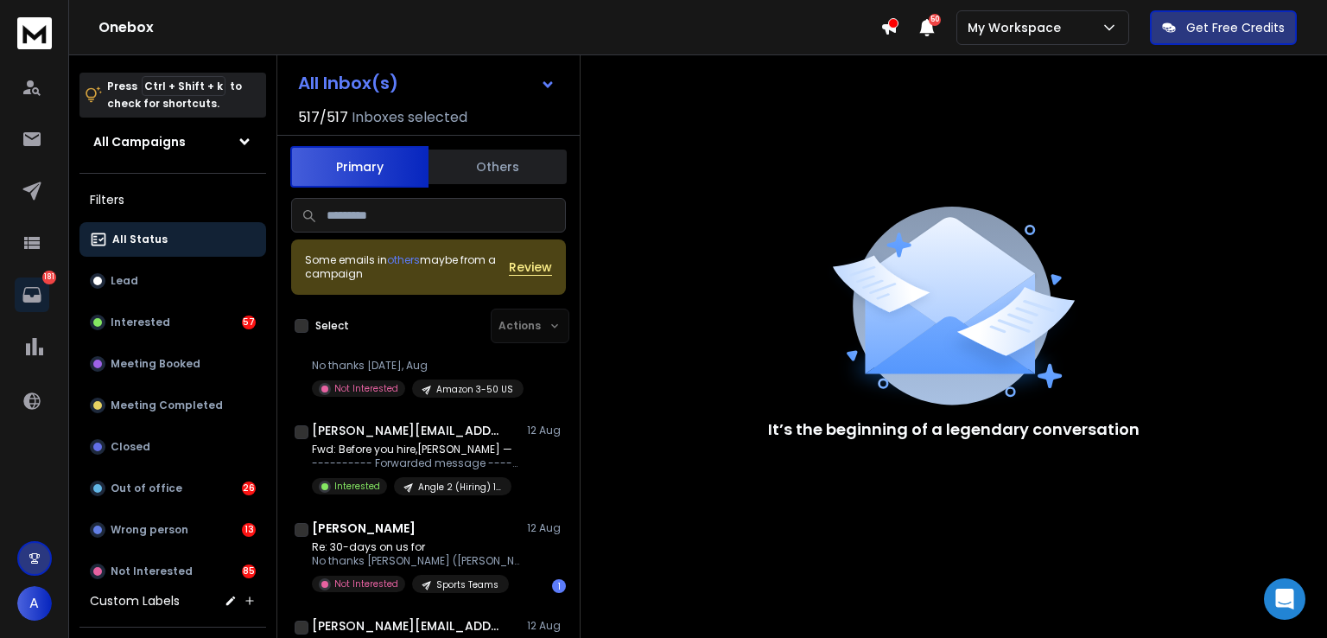
scroll to position [1724, 0]
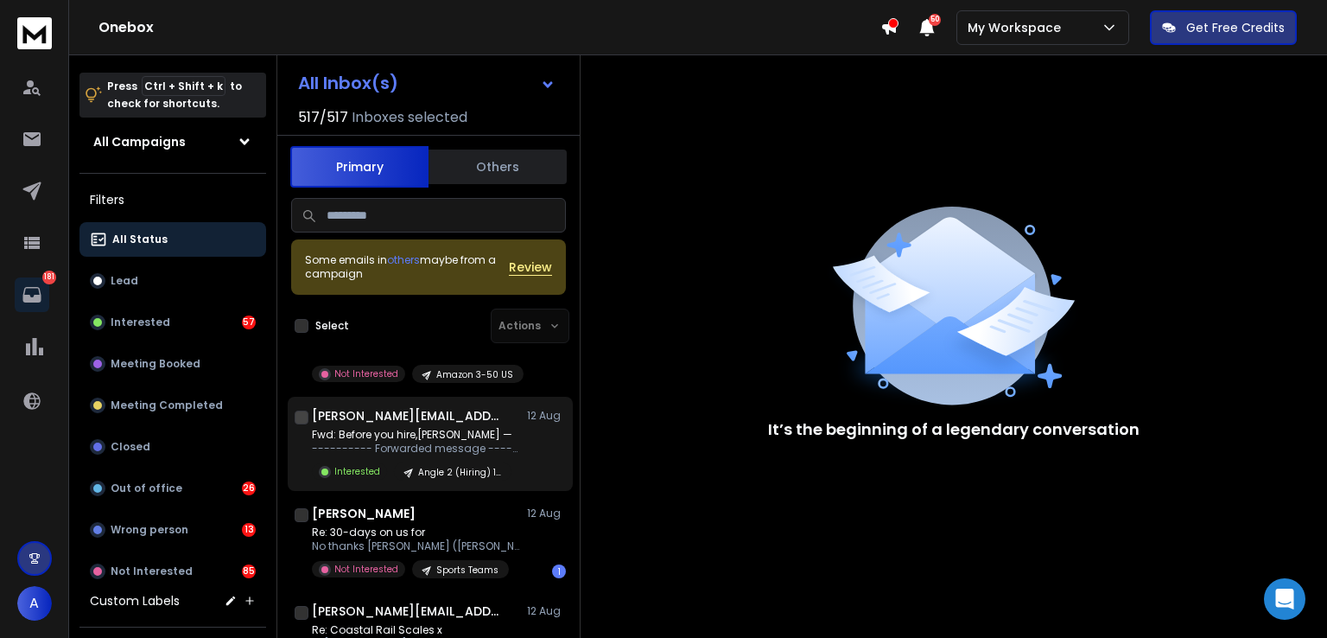
click at [543, 454] on div "Fwd: Before you hire,[PERSON_NAME] — ---------- Forwarded message --------- Fro…" at bounding box center [439, 454] width 254 height 53
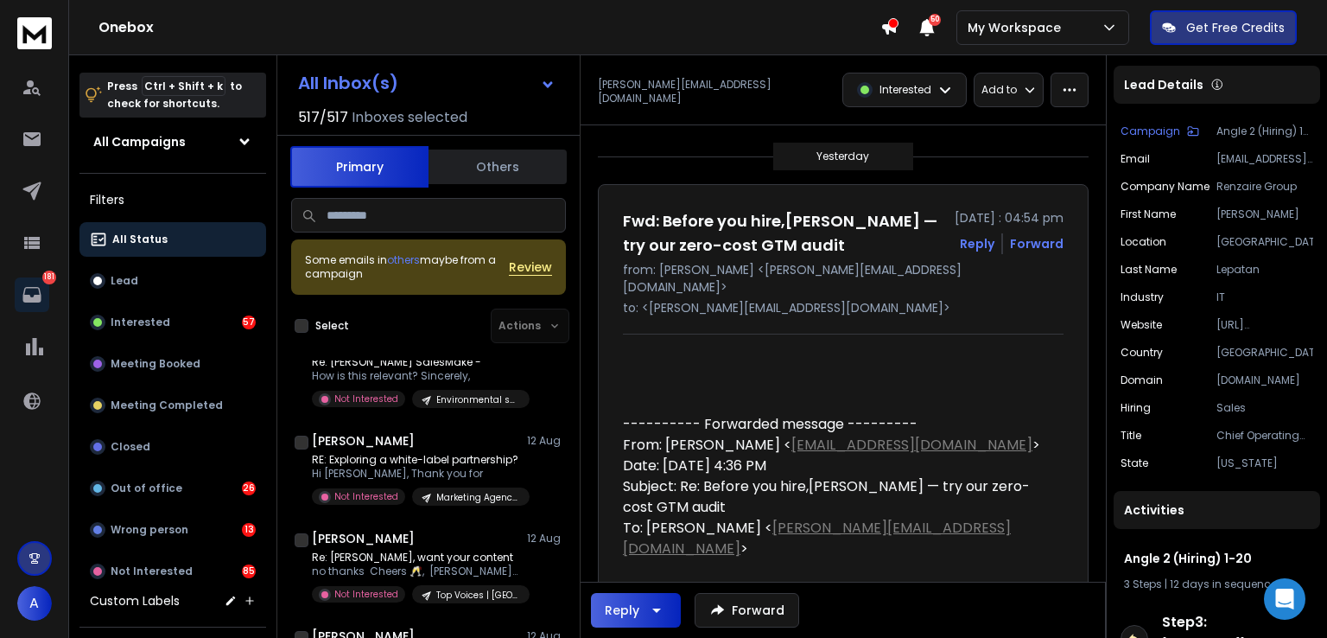
scroll to position [3739, 0]
